Goal: Task Accomplishment & Management: Manage account settings

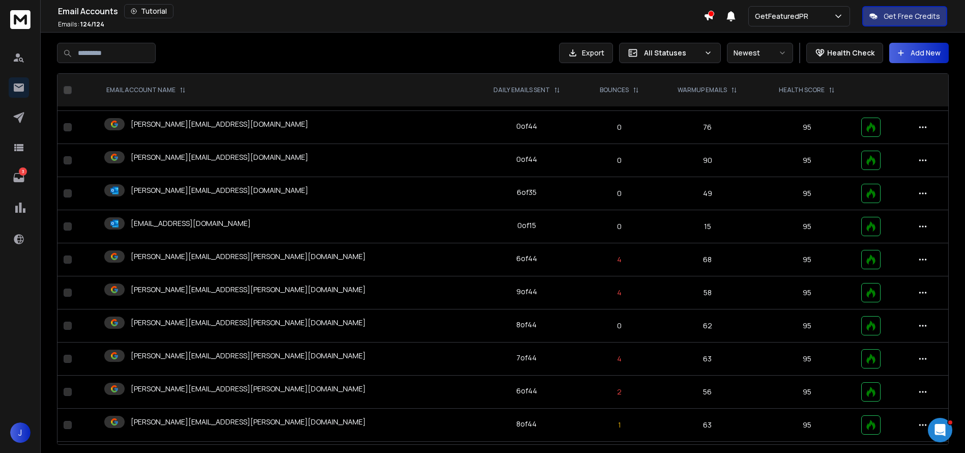
scroll to position [3772, 0]
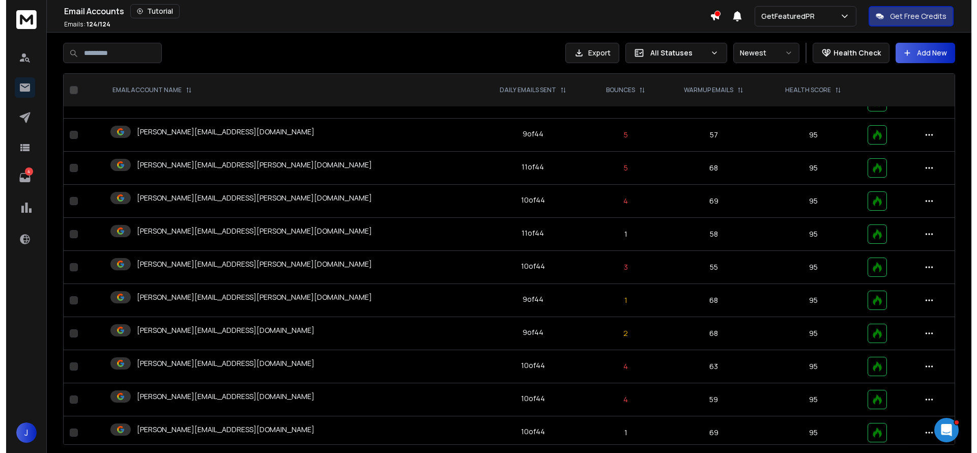
scroll to position [3416, 0]
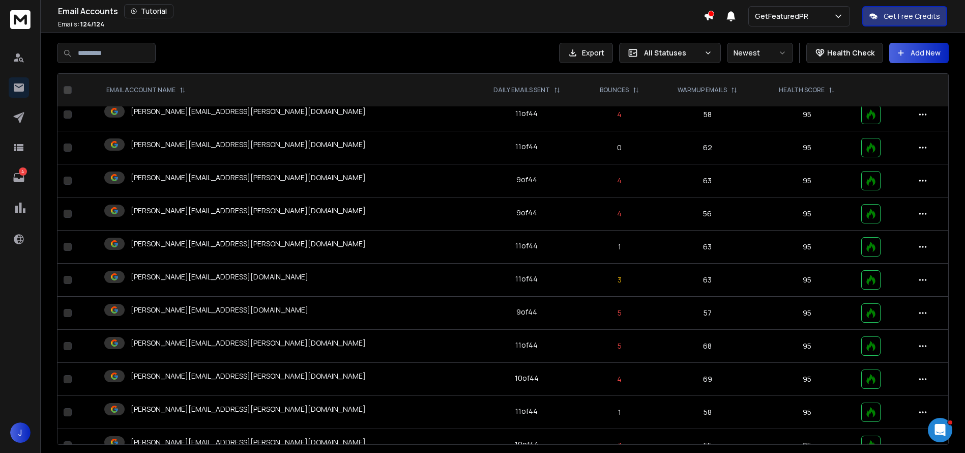
click at [471, 182] on td "9 of 44" at bounding box center [526, 177] width 111 height 26
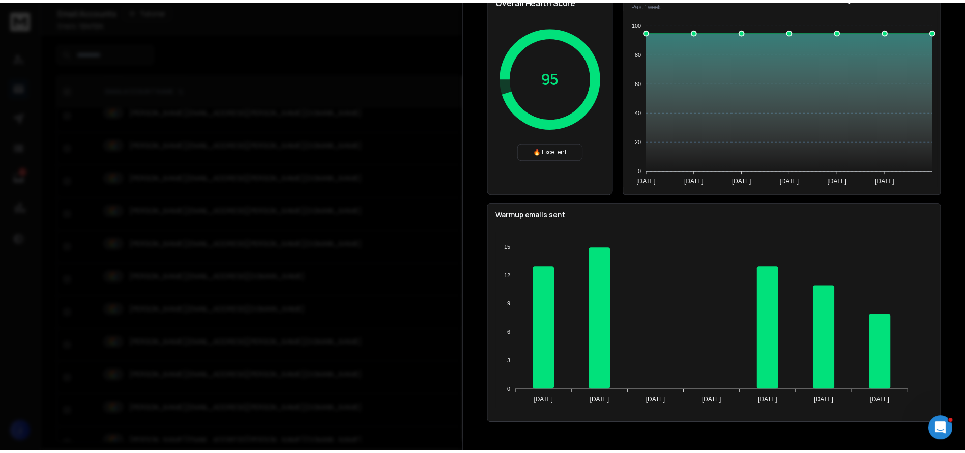
scroll to position [0, 0]
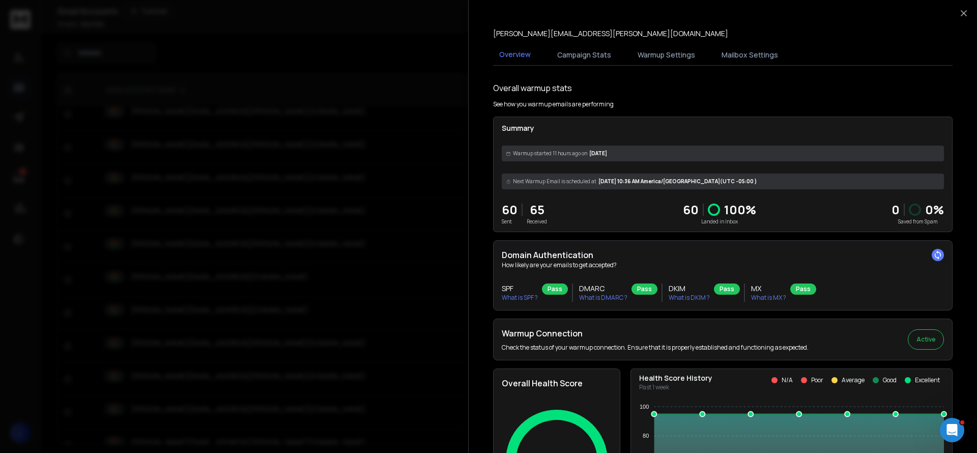
click at [662, 44] on div "emma.wilson@getfeaturedpr.com Overview Campaign Stats Warmup Settings Mailbox S…" at bounding box center [723, 417] width 484 height 811
click at [742, 50] on button "Mailbox Settings" at bounding box center [749, 55] width 69 height 22
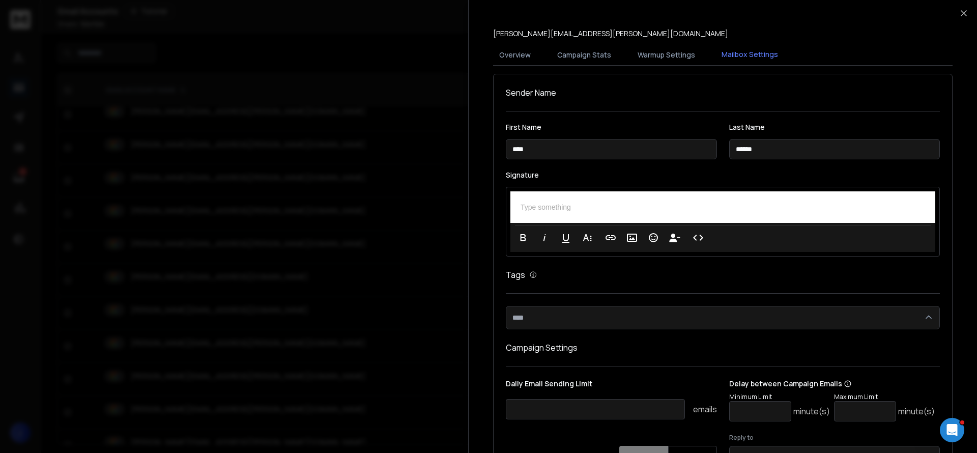
click at [392, 228] on div at bounding box center [488, 226] width 977 height 453
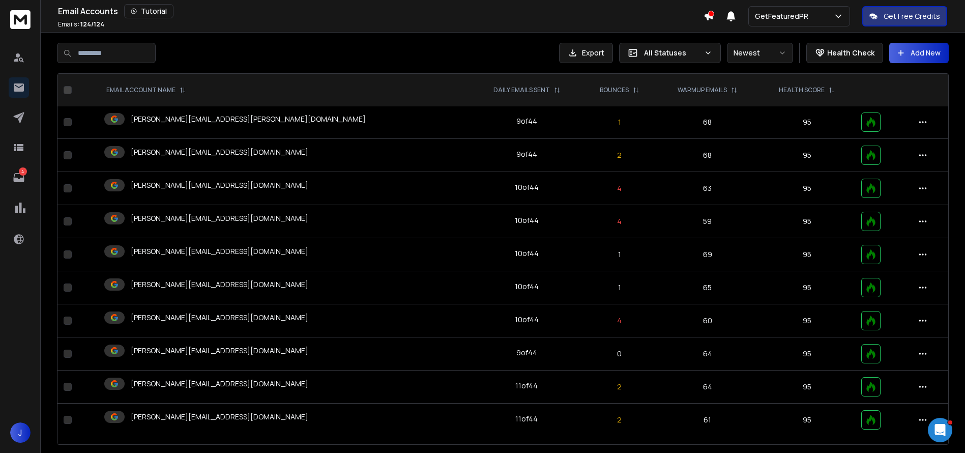
scroll to position [3594, 0]
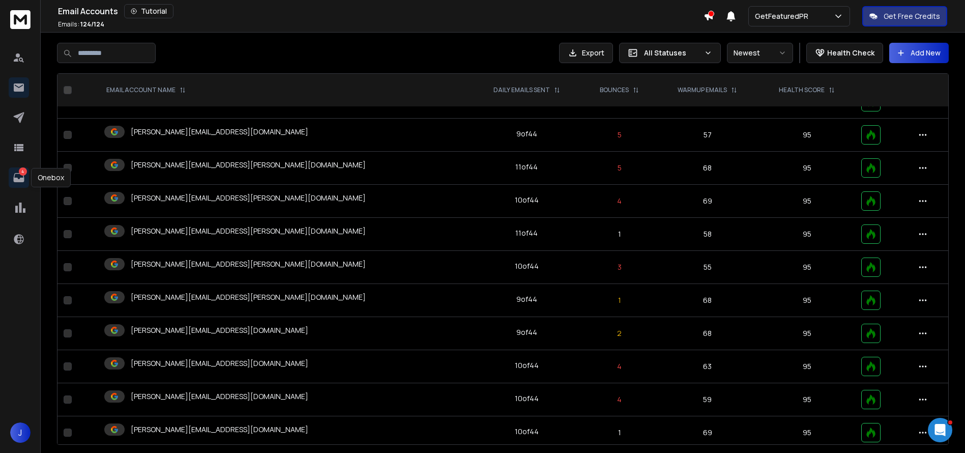
click at [21, 179] on icon at bounding box center [18, 177] width 11 height 9
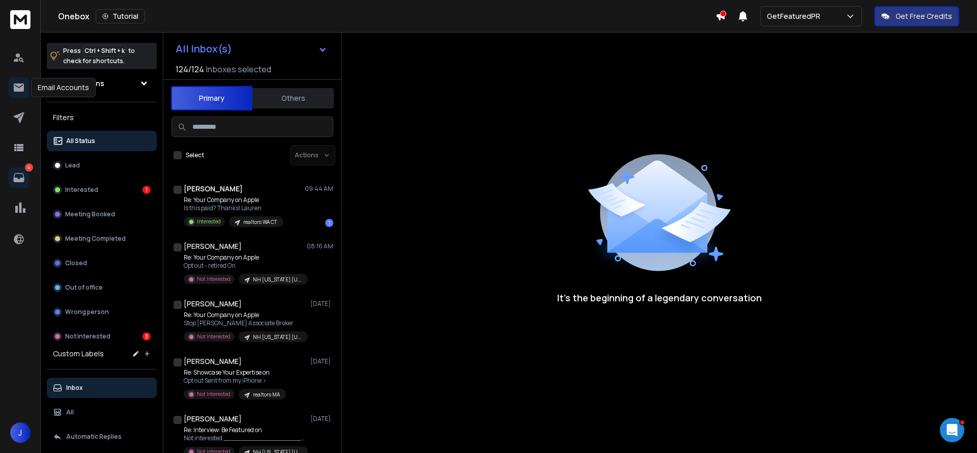
click at [23, 93] on icon at bounding box center [19, 87] width 12 height 12
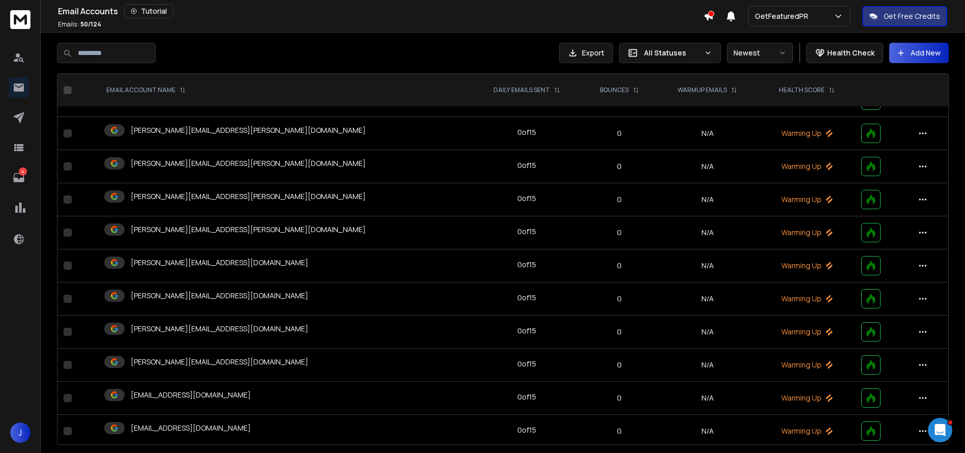
scroll to position [1340, 0]
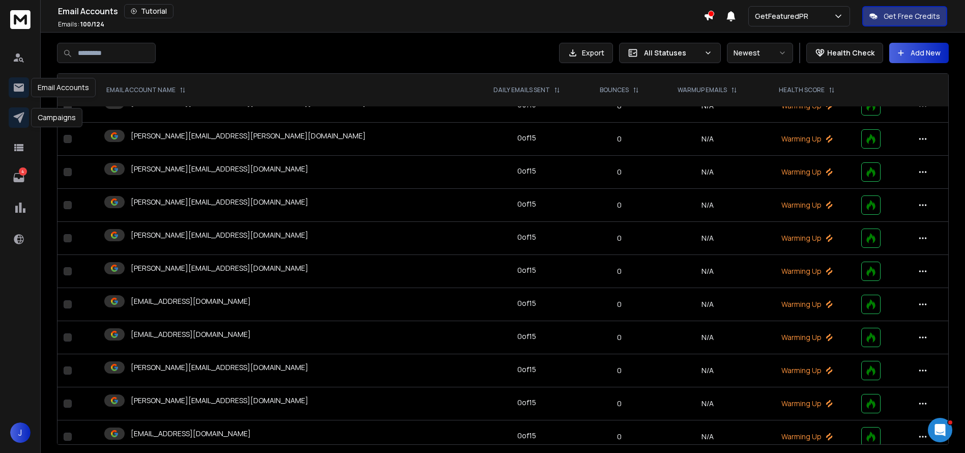
click at [18, 114] on icon at bounding box center [19, 117] width 12 height 12
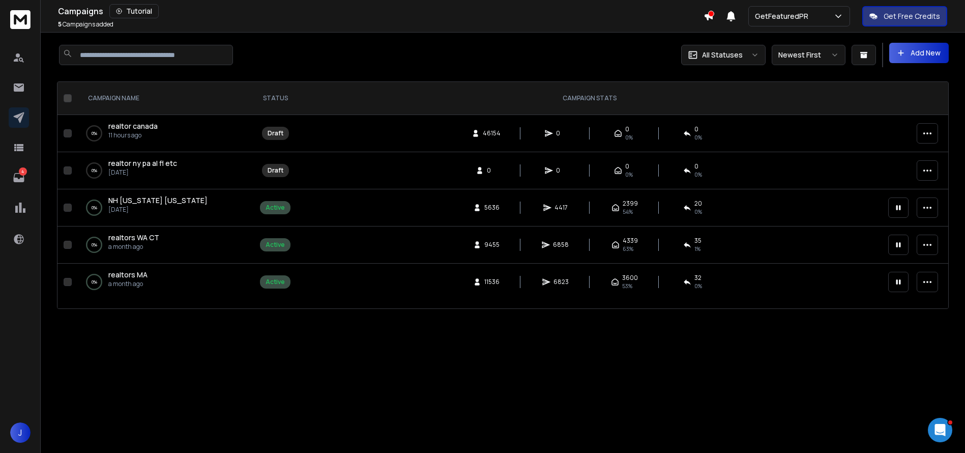
click at [223, 126] on div "0 % realtor canada 11 hours ago" at bounding box center [165, 133] width 158 height 24
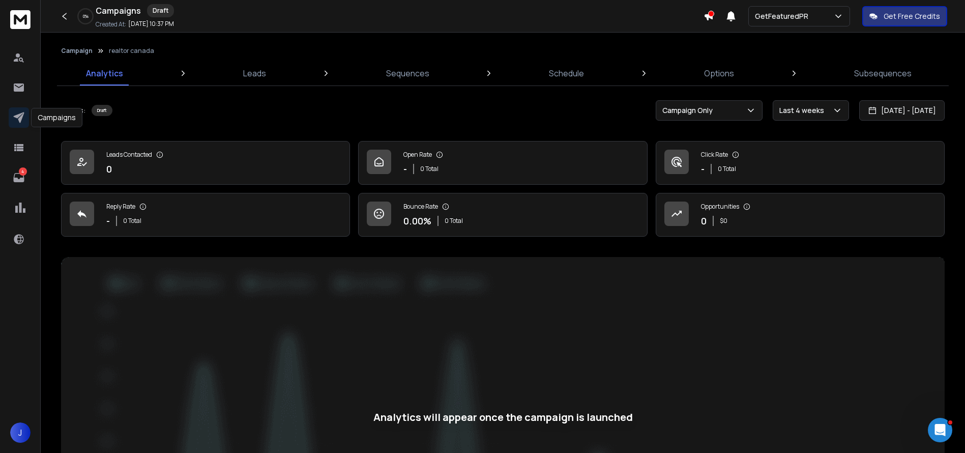
click at [19, 119] on icon at bounding box center [18, 117] width 11 height 11
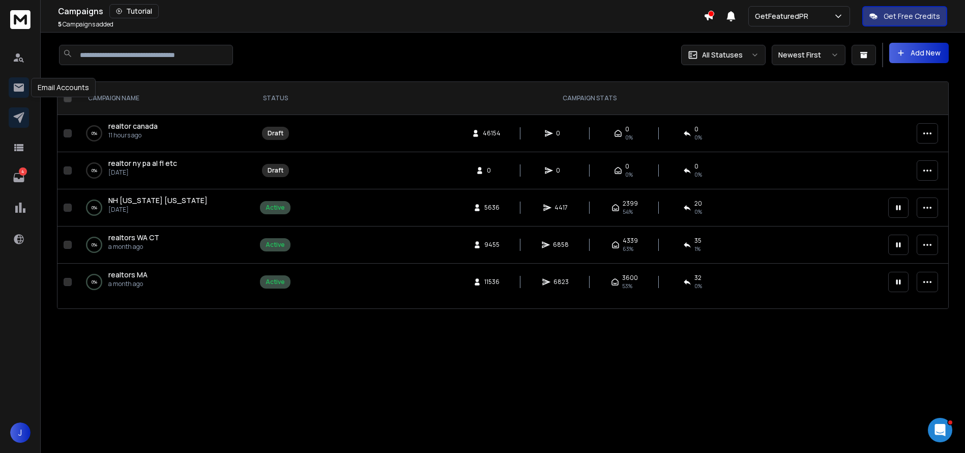
click at [20, 93] on icon at bounding box center [19, 87] width 12 height 12
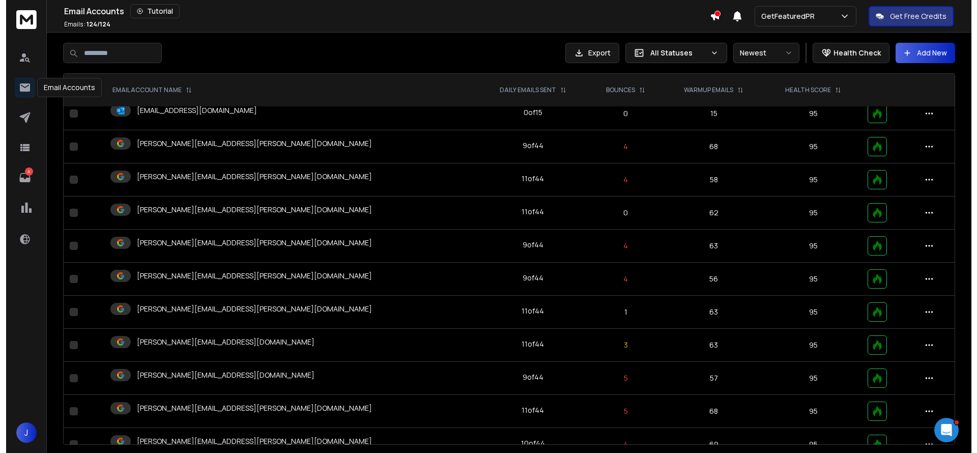
scroll to position [3172, 0]
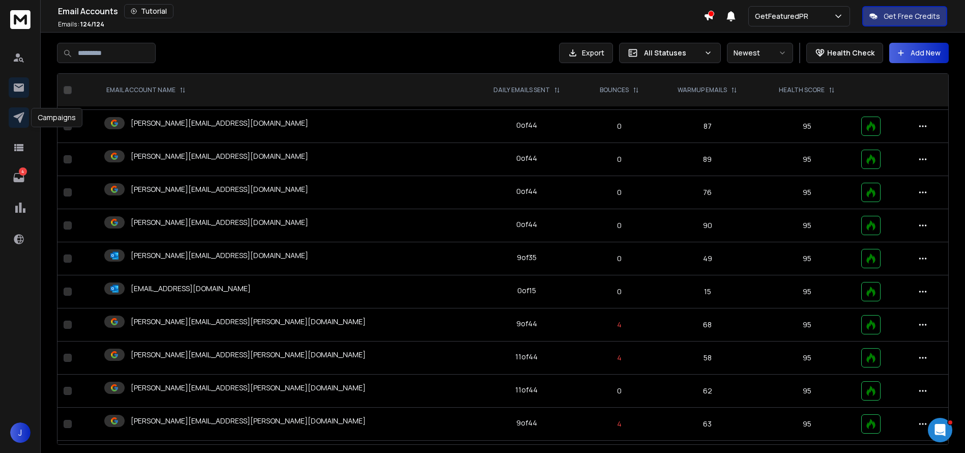
click at [16, 113] on icon at bounding box center [19, 117] width 12 height 12
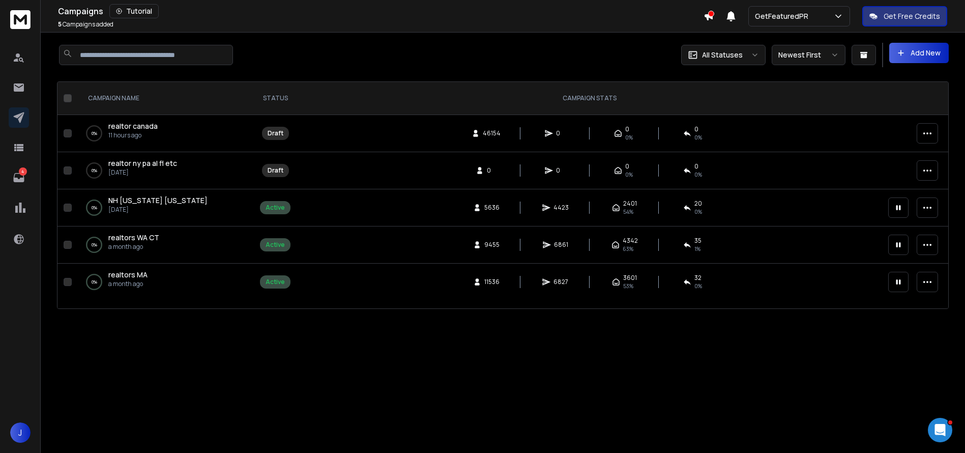
click at [190, 131] on div "0 % realtor canada 11 hours ago" at bounding box center [165, 133] width 158 height 24
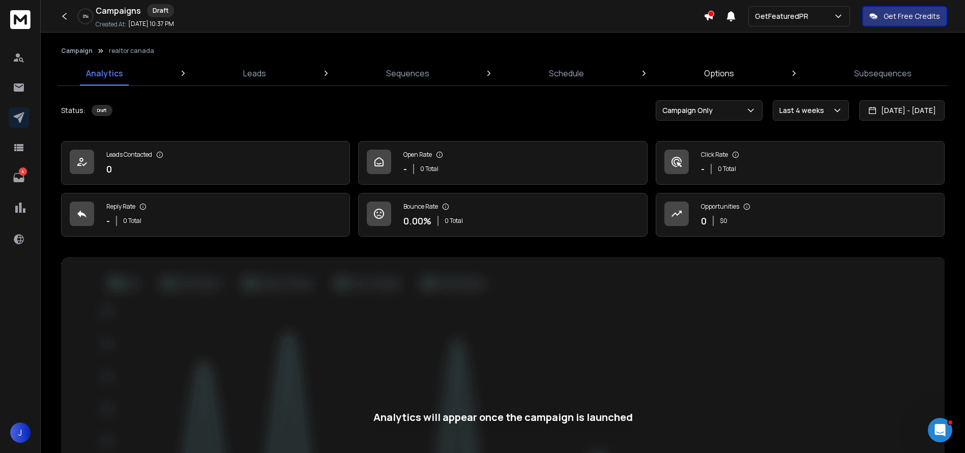
click at [713, 66] on link "Options" at bounding box center [719, 73] width 42 height 24
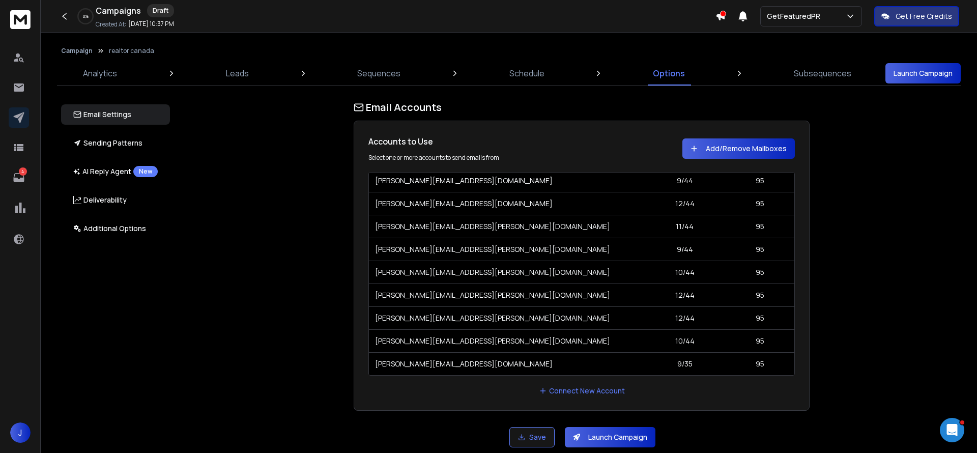
click at [723, 149] on button "Add/Remove Mailboxes" at bounding box center [738, 148] width 112 height 20
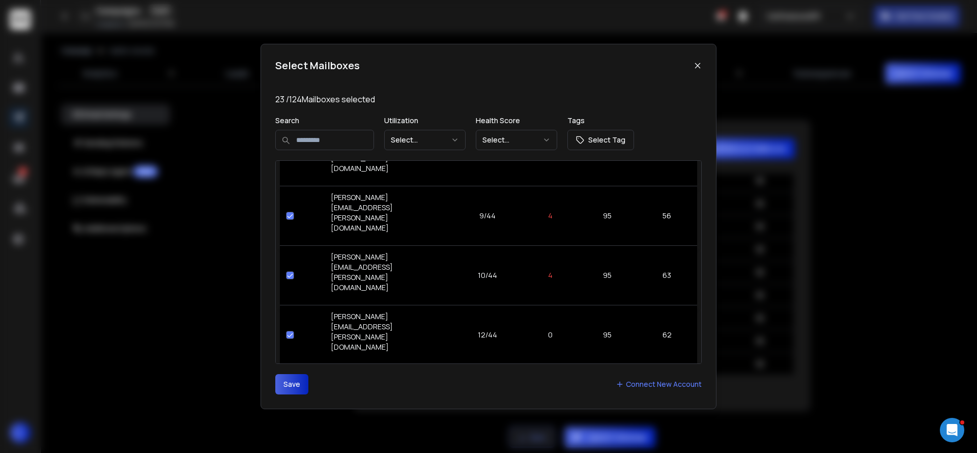
scroll to position [726, 0]
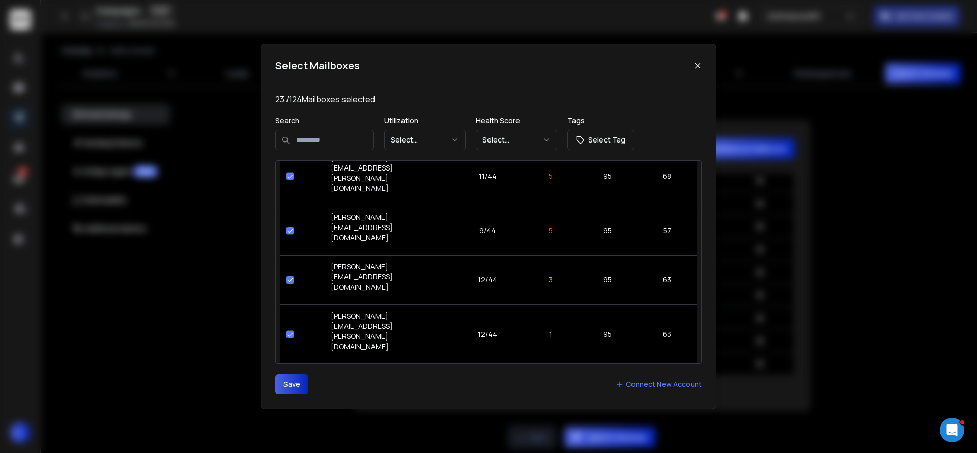
click at [298, 377] on button "Save" at bounding box center [291, 384] width 33 height 20
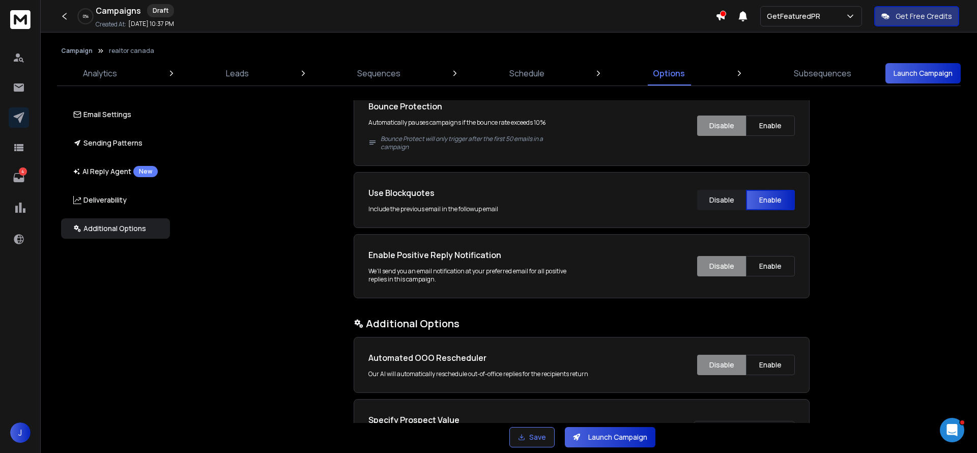
scroll to position [1941, 0]
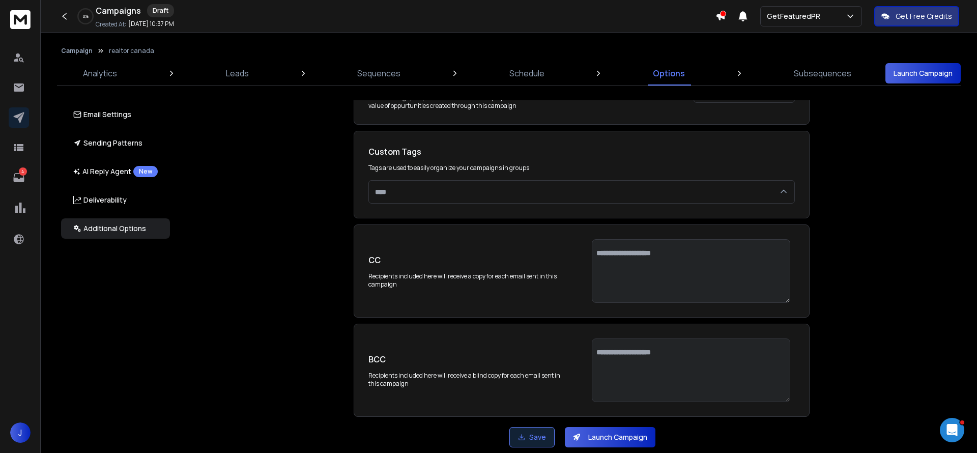
click at [542, 433] on button "Save" at bounding box center [531, 437] width 45 height 20
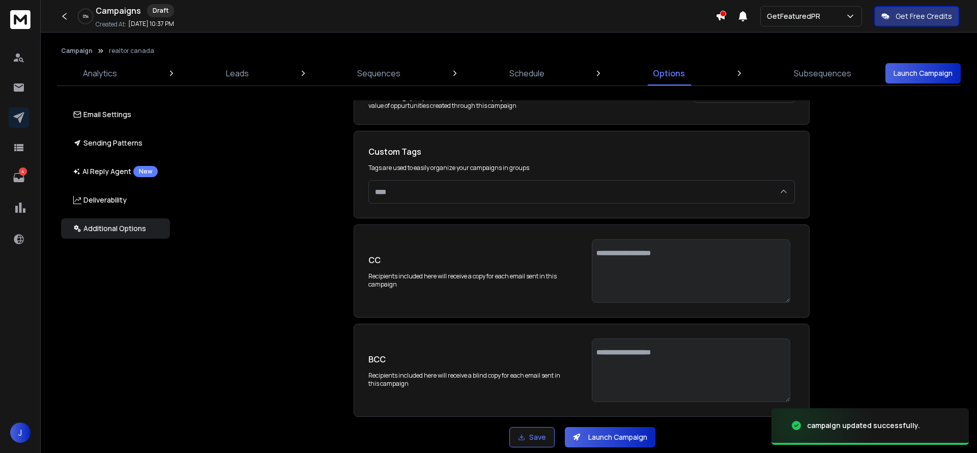
click at [590, 437] on button "Launch Campaign" at bounding box center [610, 437] width 91 height 20
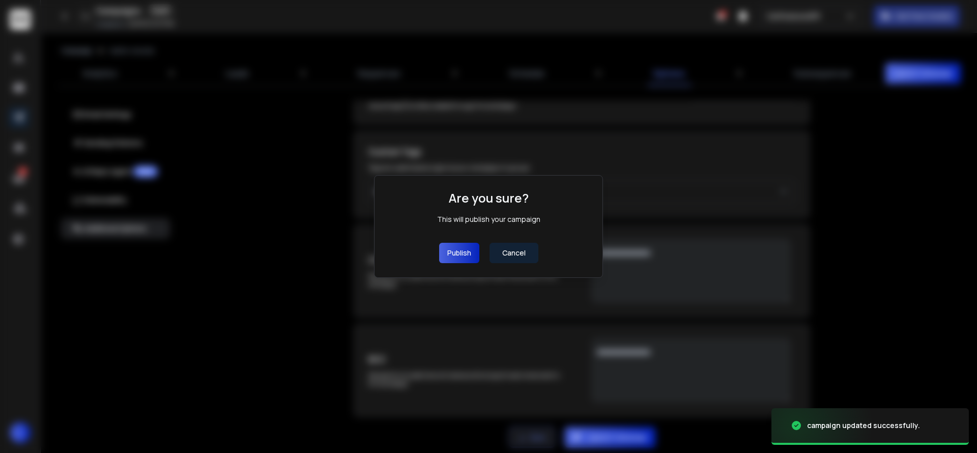
click at [471, 255] on button "Publish" at bounding box center [459, 253] width 40 height 20
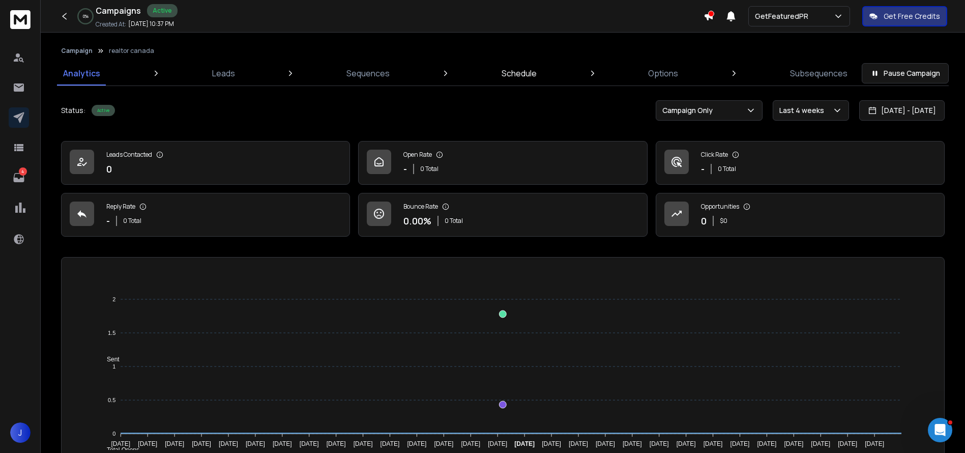
click at [535, 82] on link "Schedule" at bounding box center [519, 73] width 47 height 24
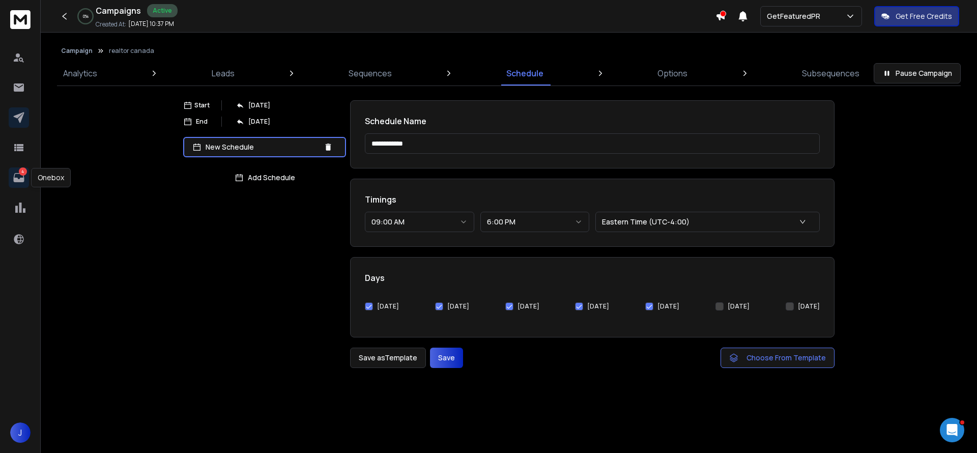
click at [21, 176] on p "4" at bounding box center [23, 171] width 8 height 8
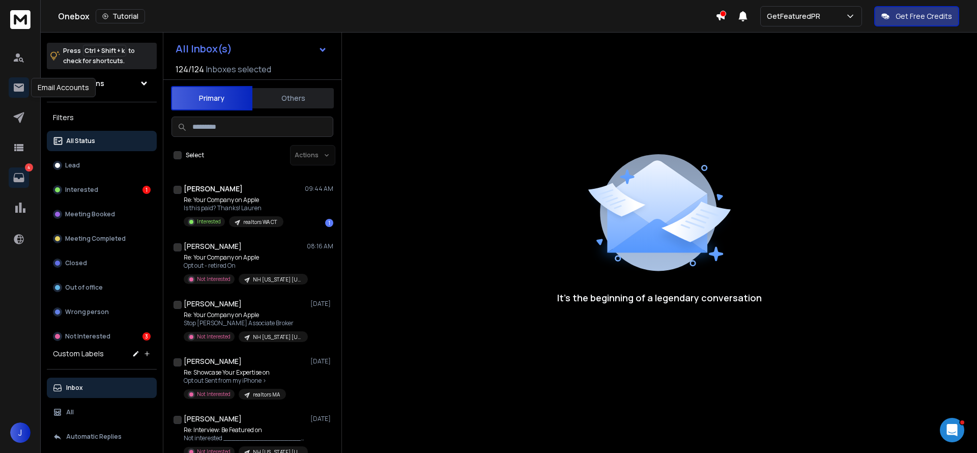
click at [22, 88] on icon at bounding box center [19, 87] width 10 height 8
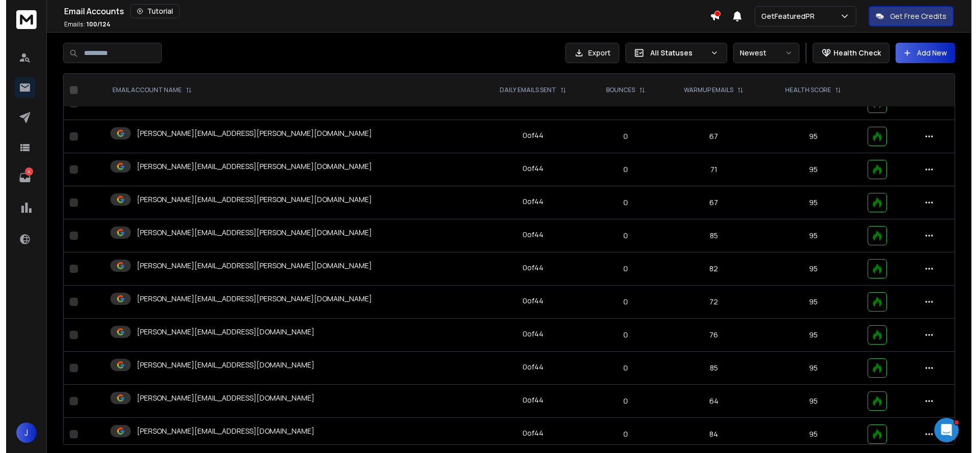
scroll to position [2994, 0]
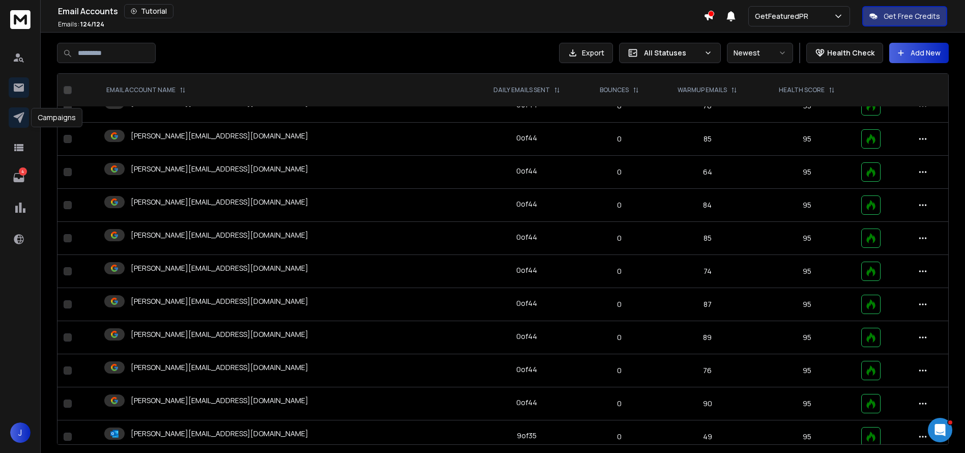
click at [22, 110] on link at bounding box center [19, 117] width 20 height 20
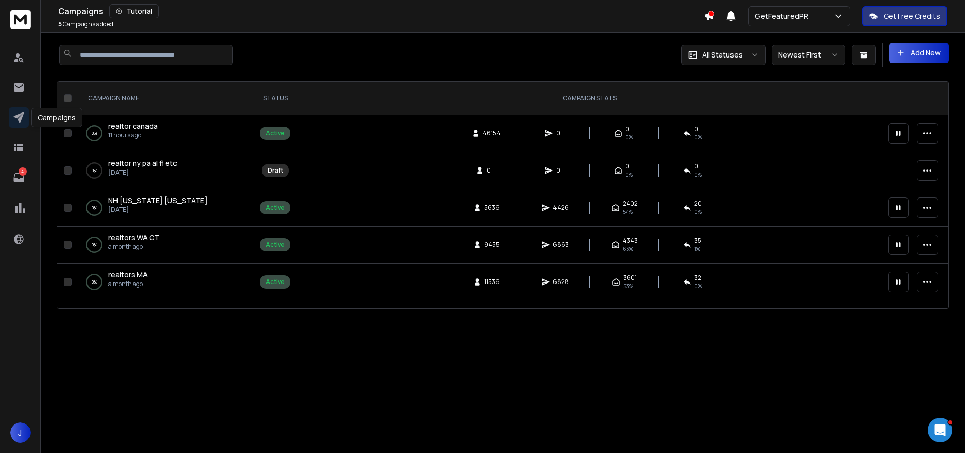
click at [163, 159] on span "realtor ny pa al fl etc" at bounding box center [142, 163] width 69 height 10
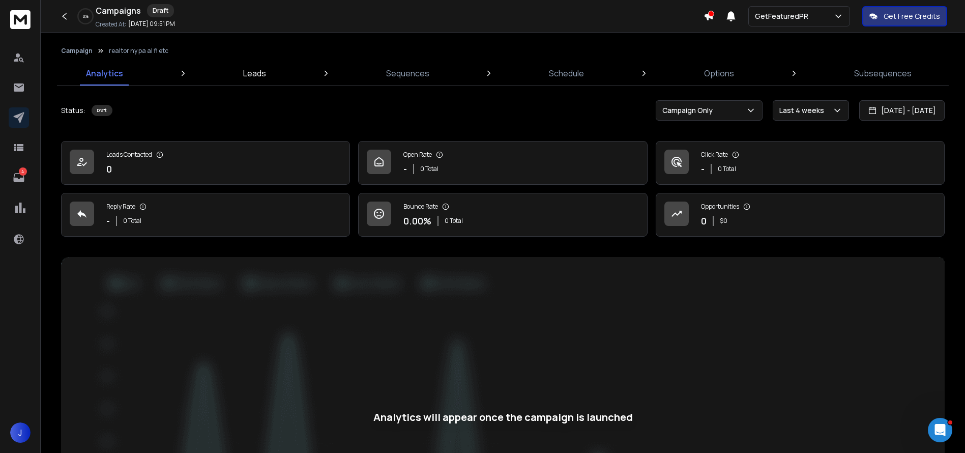
click at [247, 77] on p "Leads" at bounding box center [254, 73] width 23 height 12
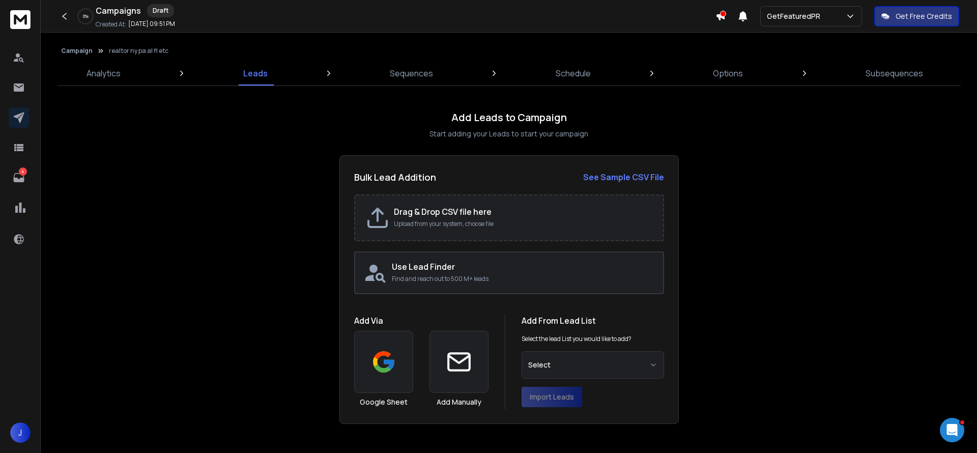
click at [504, 214] on h2 "Drag & Drop CSV file here" at bounding box center [523, 212] width 259 height 12
type input "**********"
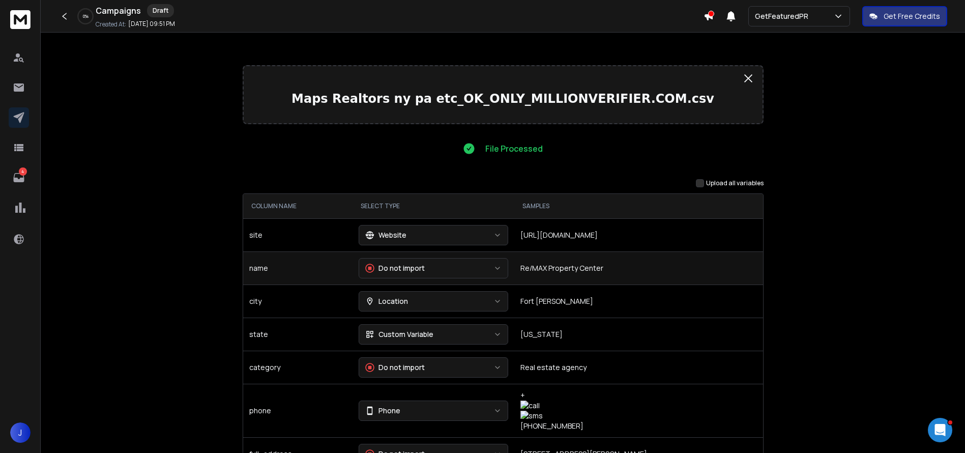
click at [438, 267] on button "Do not import" at bounding box center [434, 268] width 150 height 20
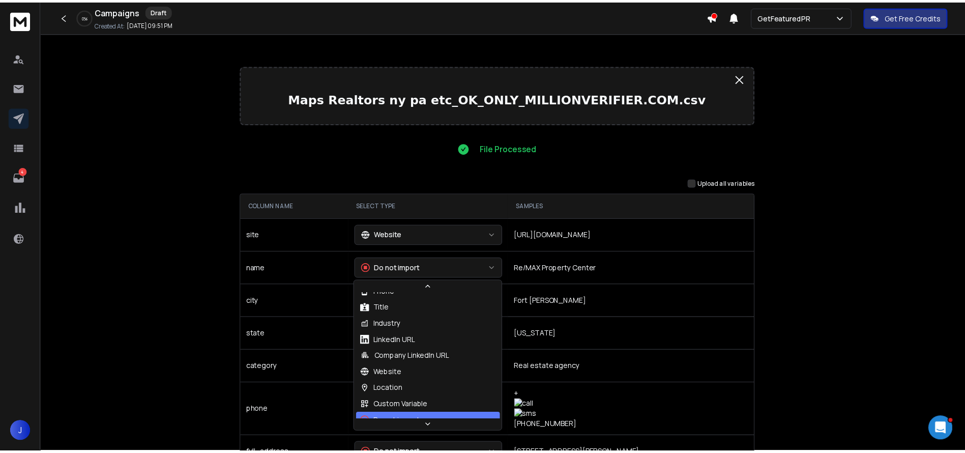
scroll to position [9, 0]
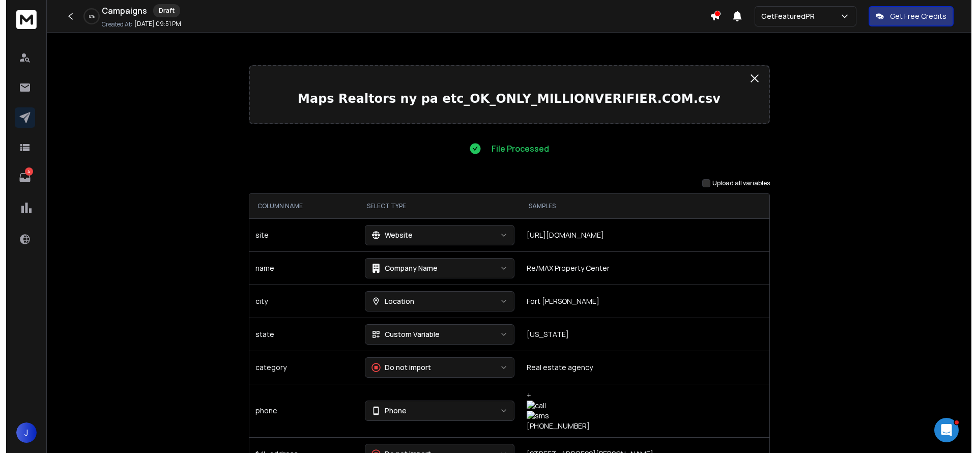
scroll to position [178, 0]
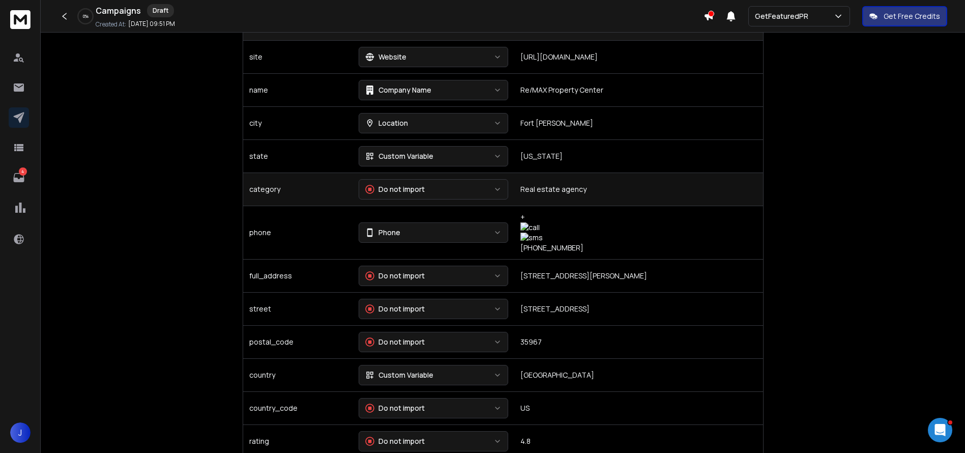
click at [431, 195] on button "Do not import" at bounding box center [434, 189] width 150 height 20
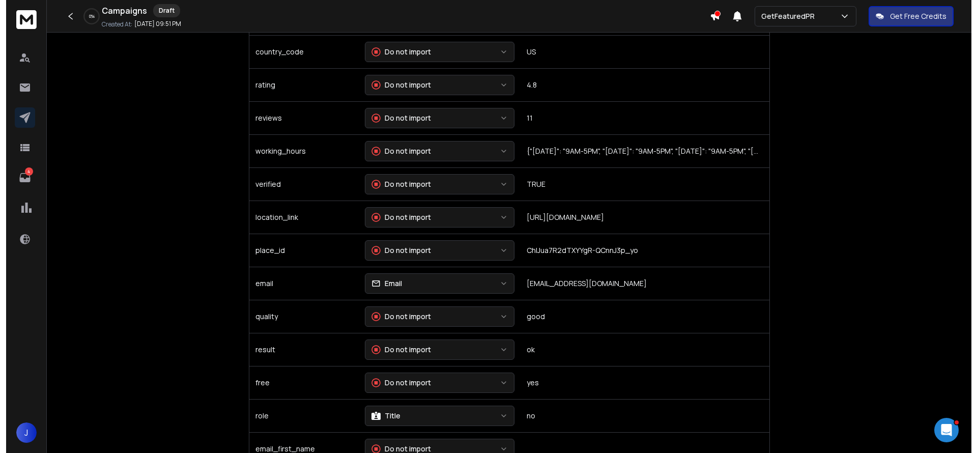
scroll to position [712, 0]
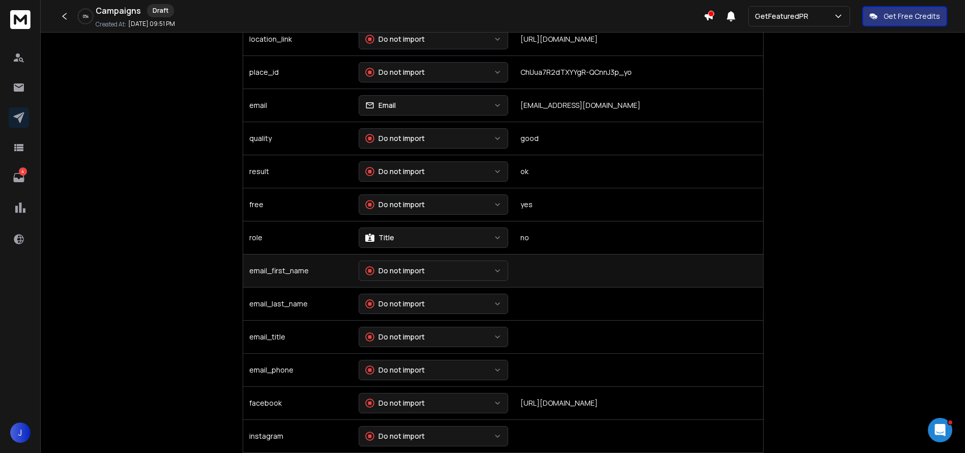
click at [423, 261] on button "Do not import" at bounding box center [434, 271] width 150 height 20
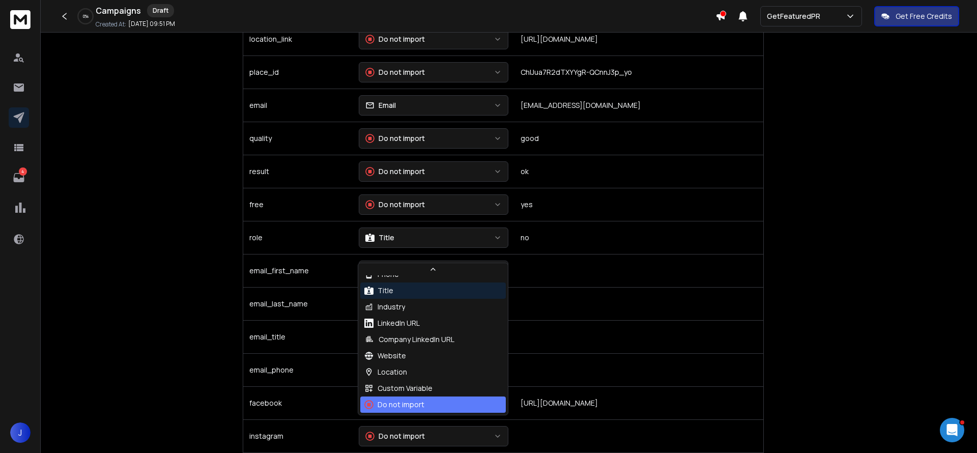
scroll to position [0, 0]
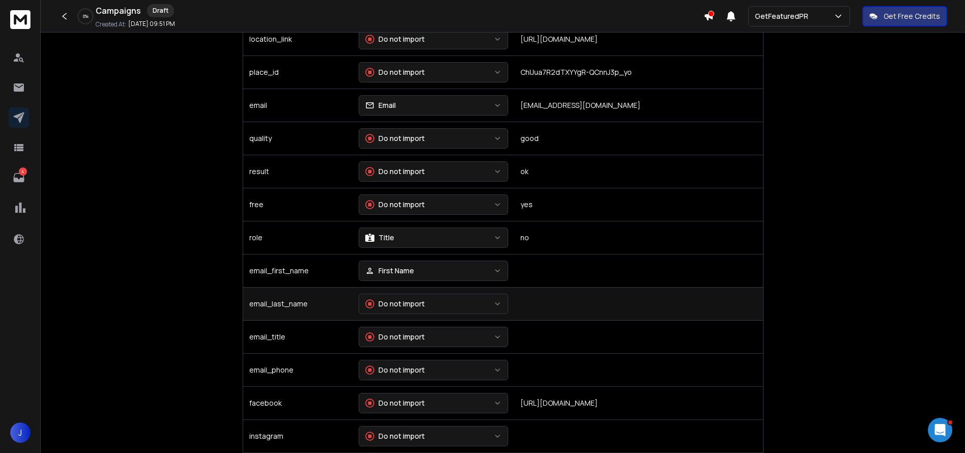
click at [416, 299] on div "Do not import" at bounding box center [395, 304] width 60 height 10
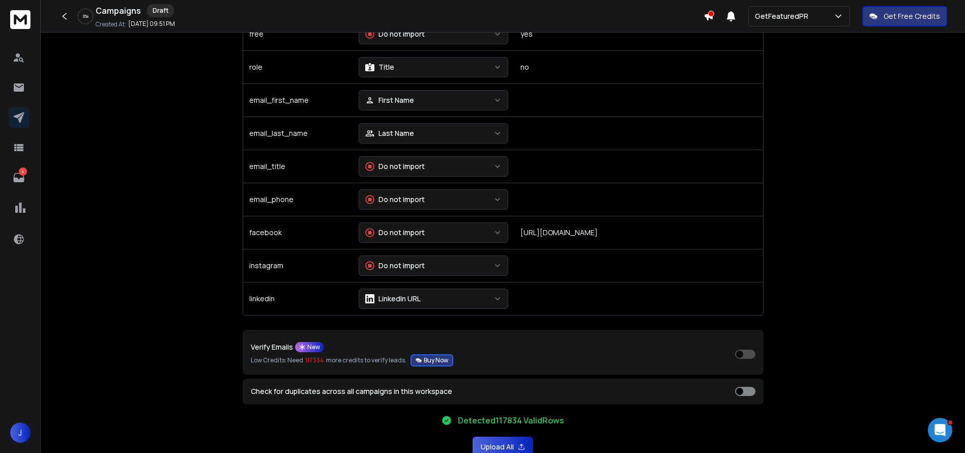
click at [491, 437] on button "Upload All" at bounding box center [503, 447] width 61 height 20
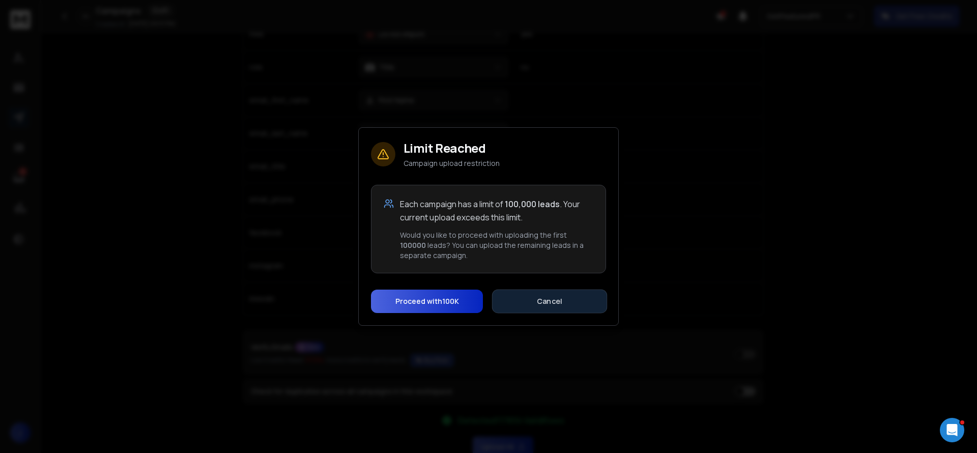
click at [534, 303] on button "Cancel" at bounding box center [549, 302] width 115 height 24
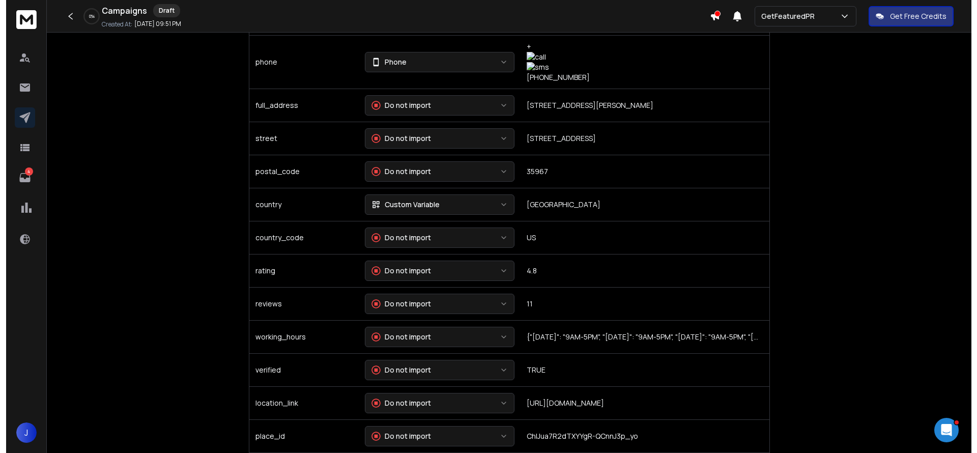
scroll to position [0, 0]
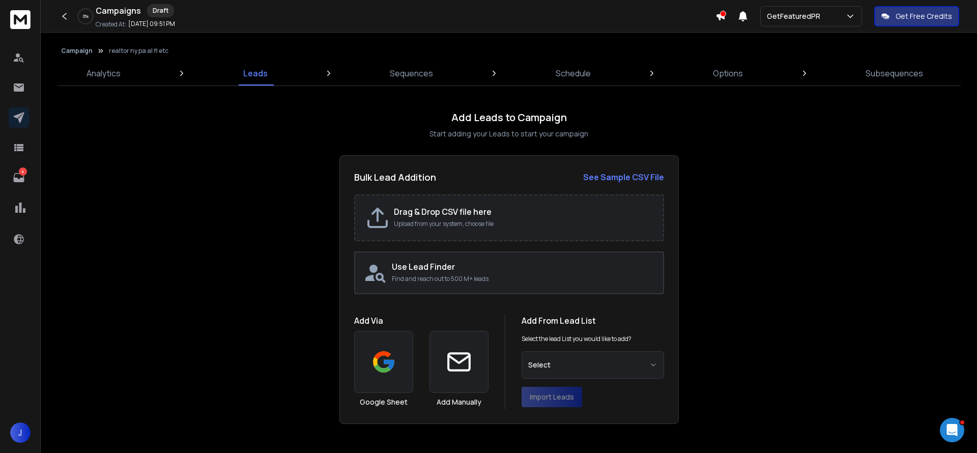
click at [510, 213] on h2 "Drag & Drop CSV file here" at bounding box center [523, 212] width 259 height 12
type input "**********"
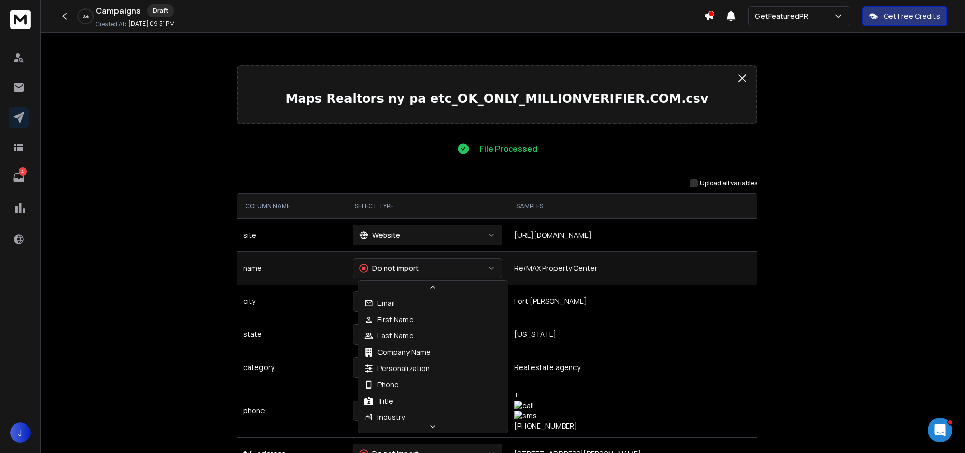
click at [386, 268] on div "Do not import" at bounding box center [389, 268] width 60 height 10
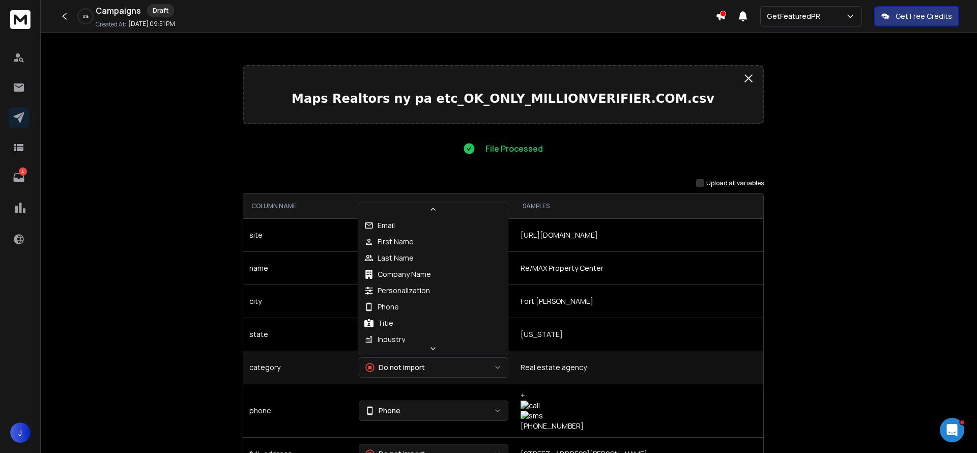
click at [431, 374] on button "Do not import" at bounding box center [434, 367] width 150 height 20
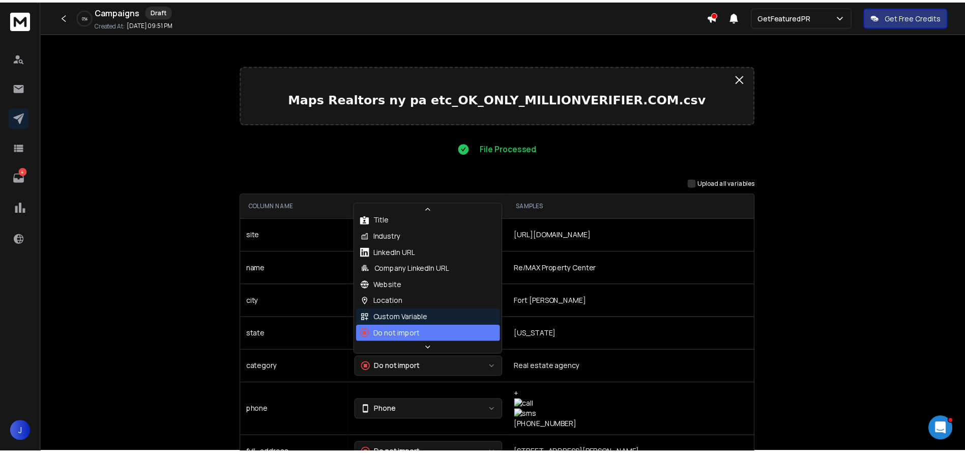
scroll to position [93, 0]
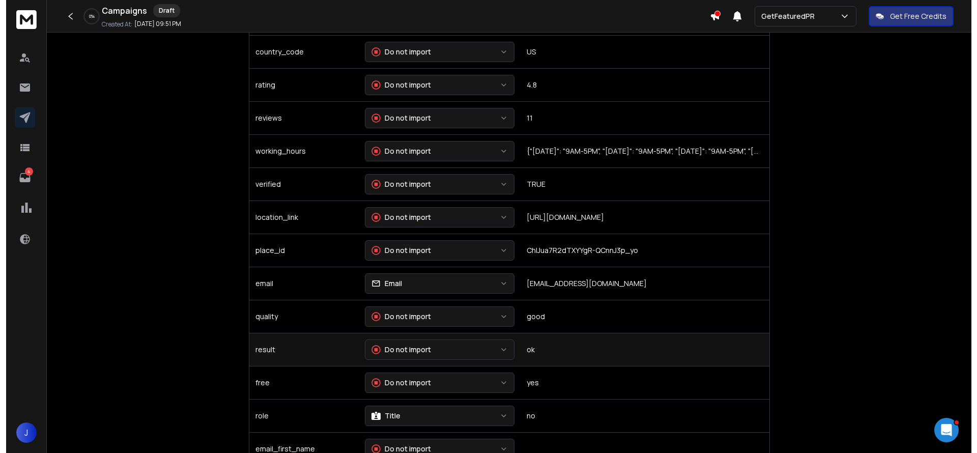
scroll to position [712, 0]
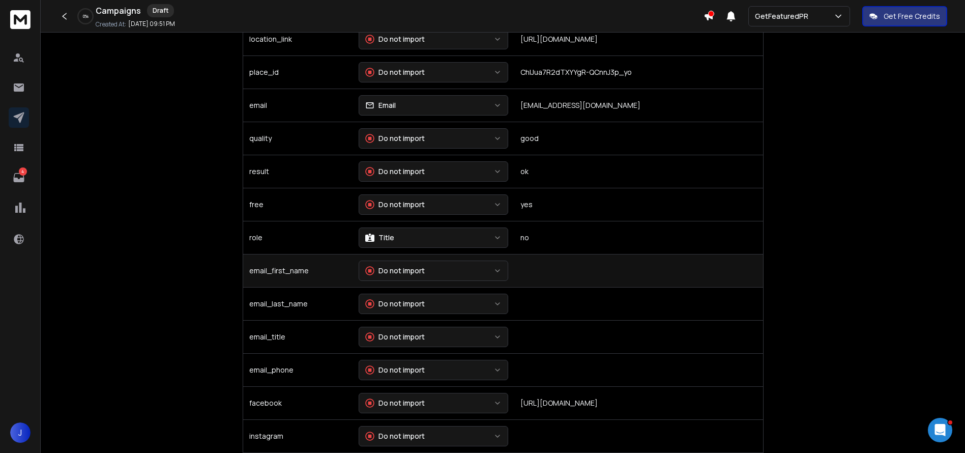
click at [400, 261] on button "Do not import" at bounding box center [434, 271] width 150 height 20
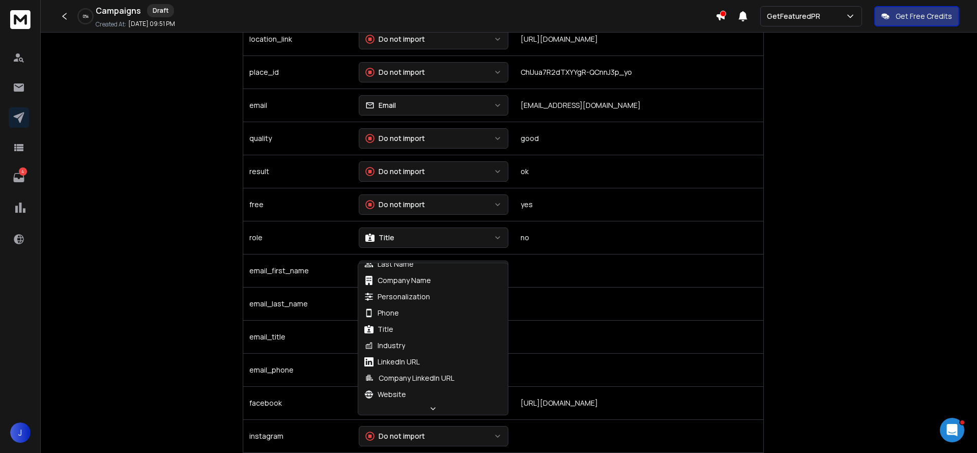
scroll to position [0, 0]
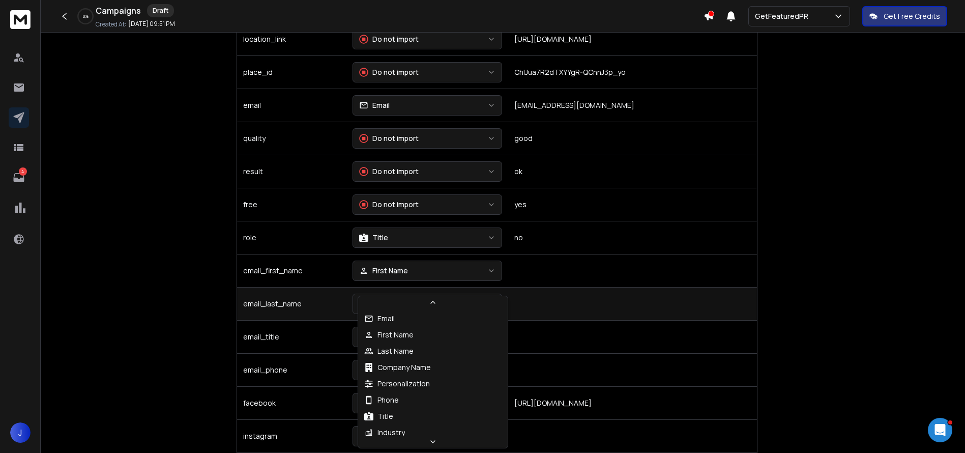
click at [414, 299] on div "Do not import" at bounding box center [389, 304] width 60 height 10
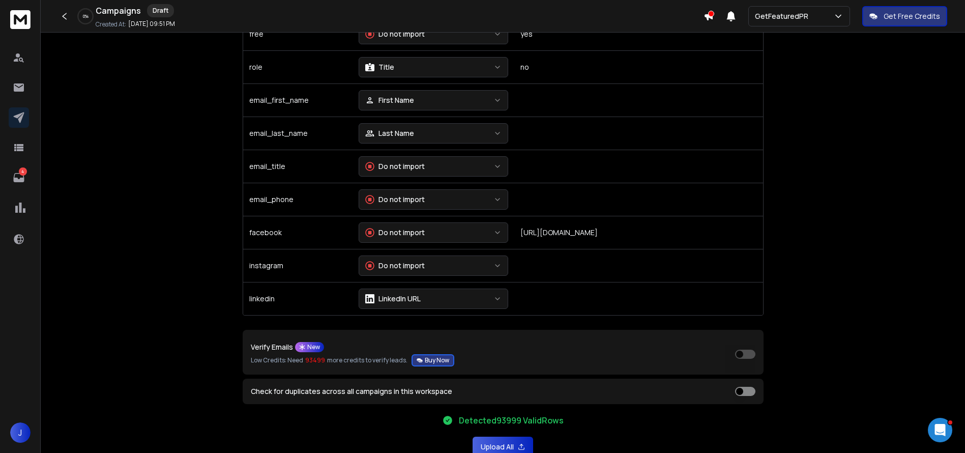
click at [492, 437] on button "Upload All" at bounding box center [503, 447] width 61 height 20
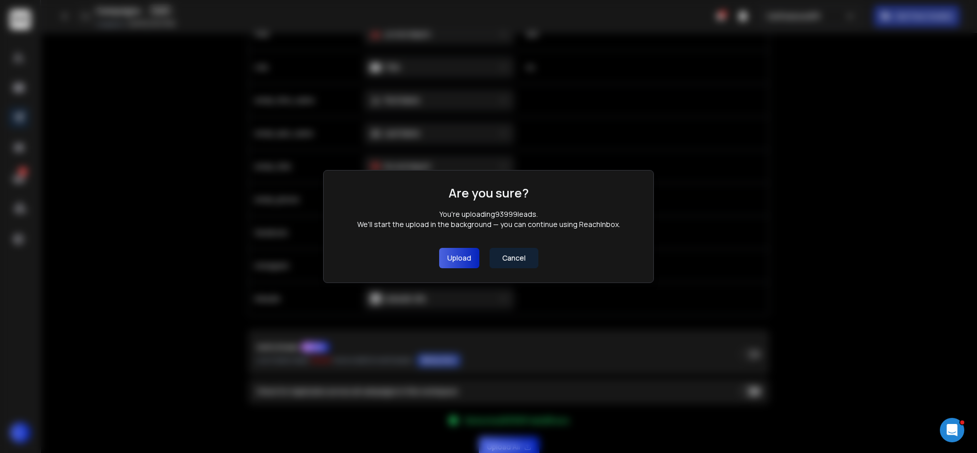
click at [460, 264] on button "Upload" at bounding box center [459, 258] width 40 height 20
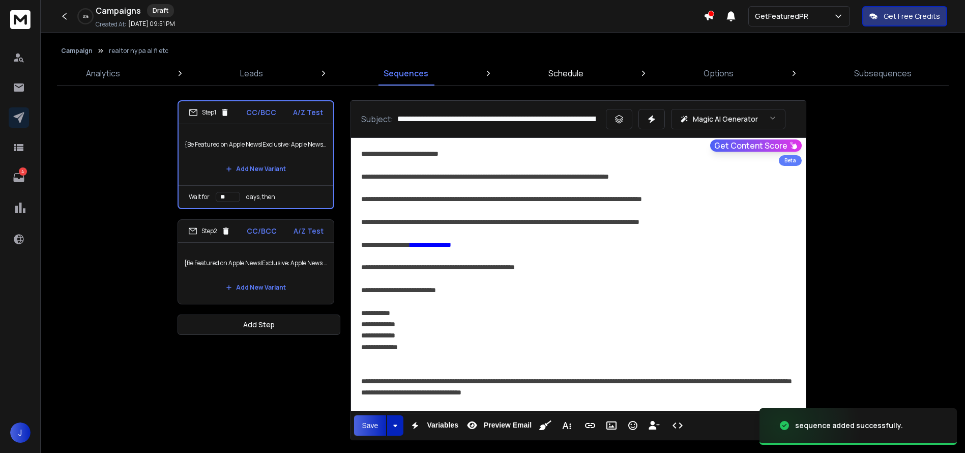
click at [570, 74] on p "Schedule" at bounding box center [566, 73] width 35 height 12
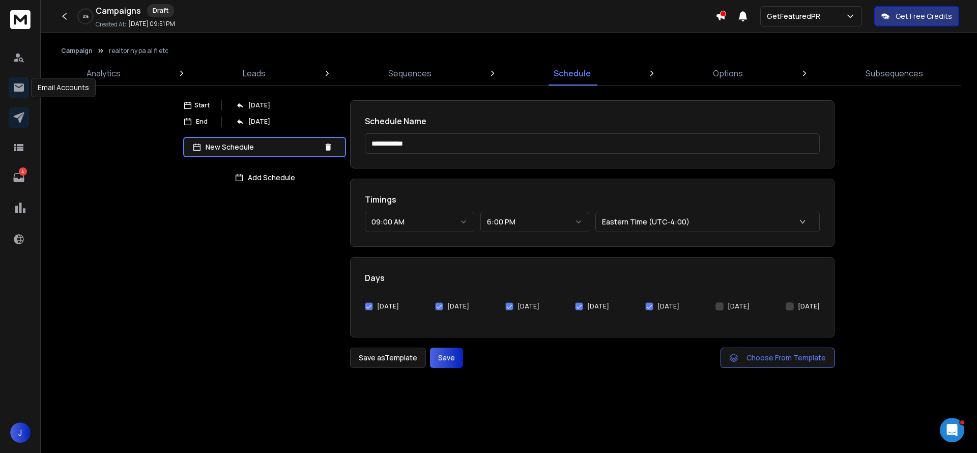
click at [15, 87] on icon at bounding box center [19, 87] width 10 height 8
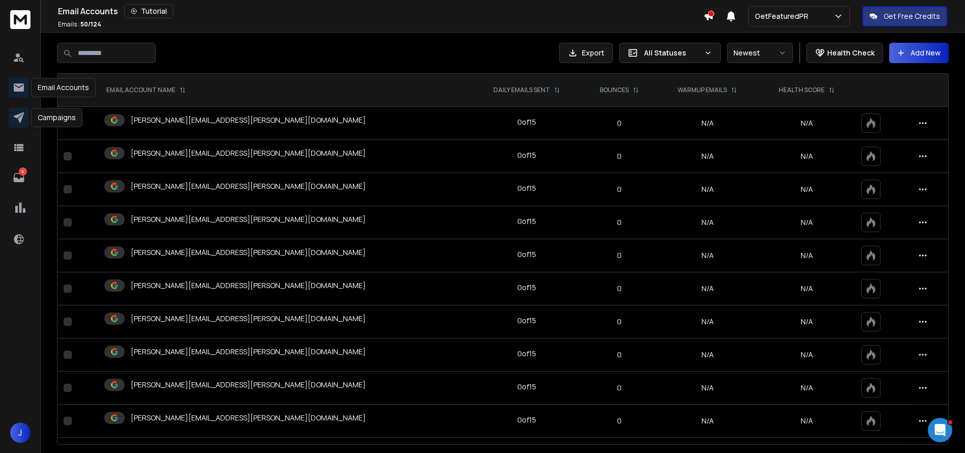
click at [15, 112] on icon at bounding box center [19, 117] width 12 height 12
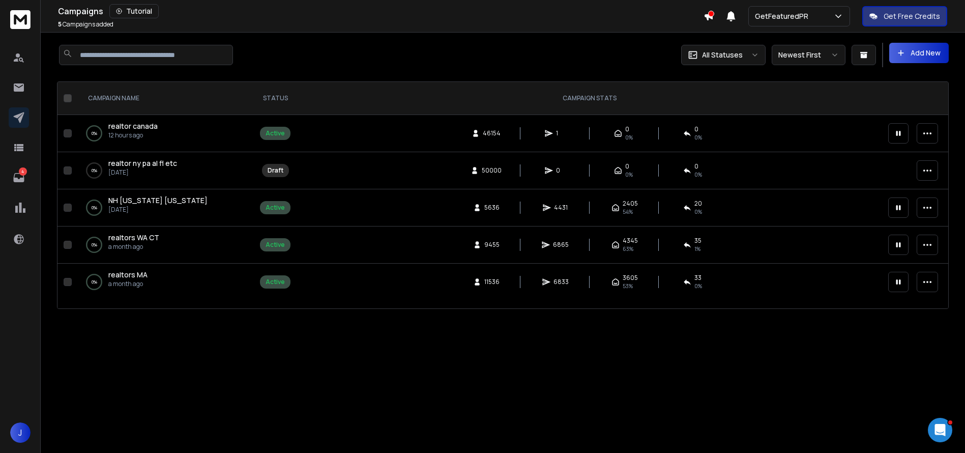
click at [426, 170] on div "50000 0 0 0% 0 0%" at bounding box center [590, 170] width 574 height 16
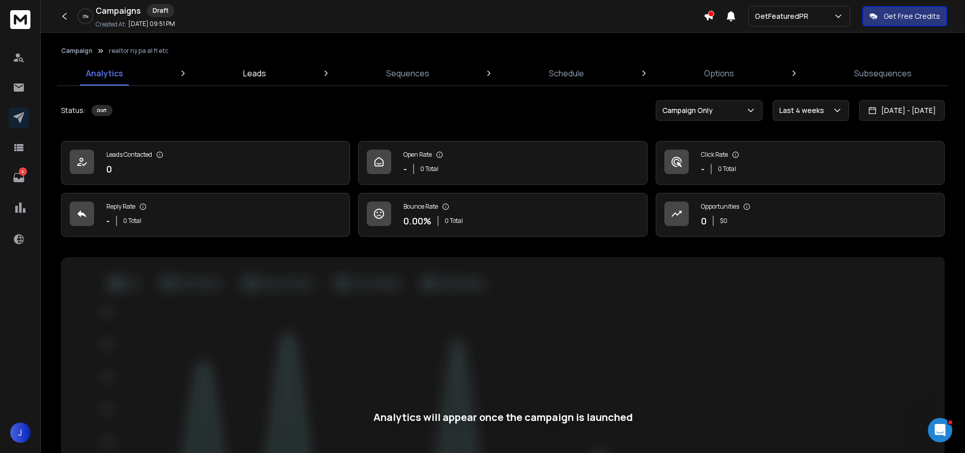
click at [266, 71] on link "Leads" at bounding box center [254, 73] width 35 height 24
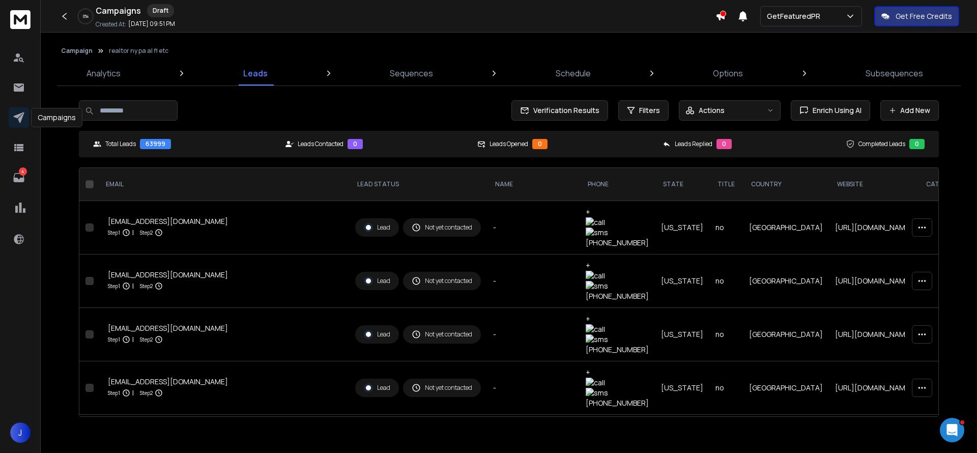
click at [21, 118] on icon at bounding box center [18, 117] width 11 height 11
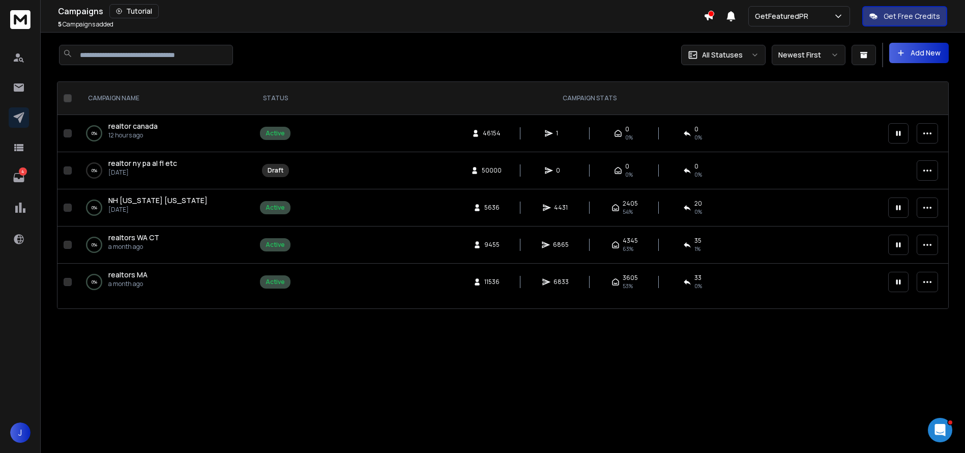
click at [359, 171] on div "50000 0 0 0% 0 0%" at bounding box center [590, 170] width 574 height 16
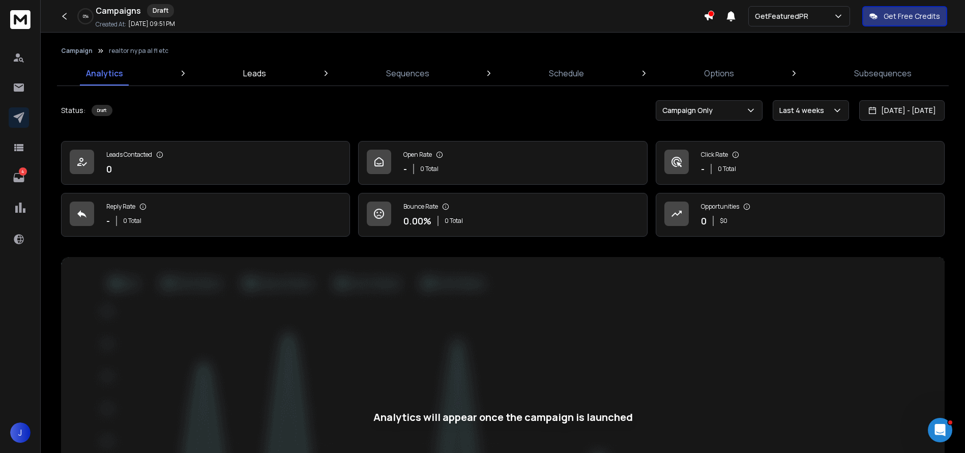
click at [264, 80] on link "Leads" at bounding box center [254, 73] width 35 height 24
click at [26, 172] on p "4" at bounding box center [23, 171] width 8 height 8
